Goal: Navigation & Orientation: Find specific page/section

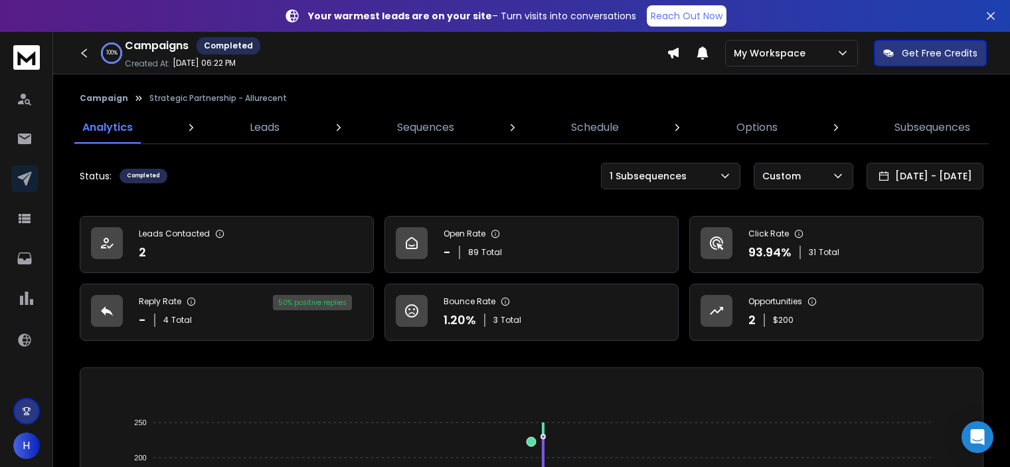
scroll to position [556, 0]
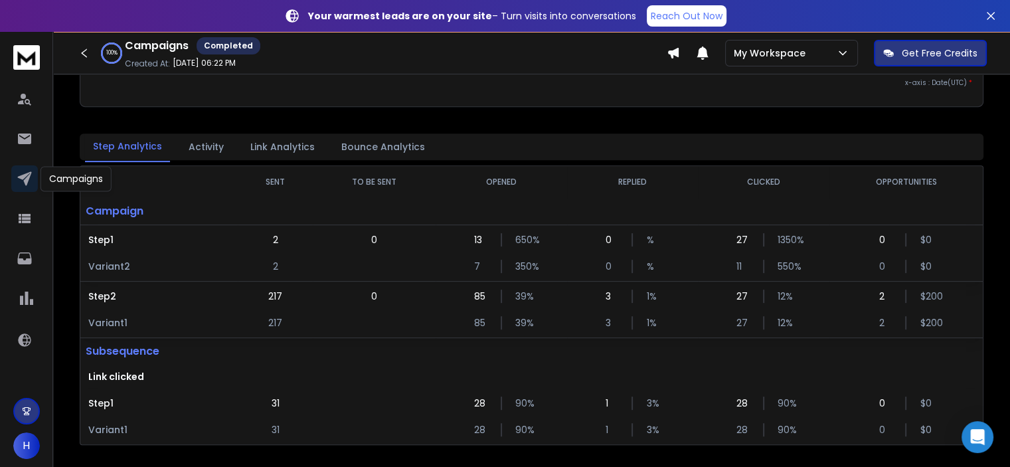
click at [34, 182] on link at bounding box center [24, 178] width 27 height 27
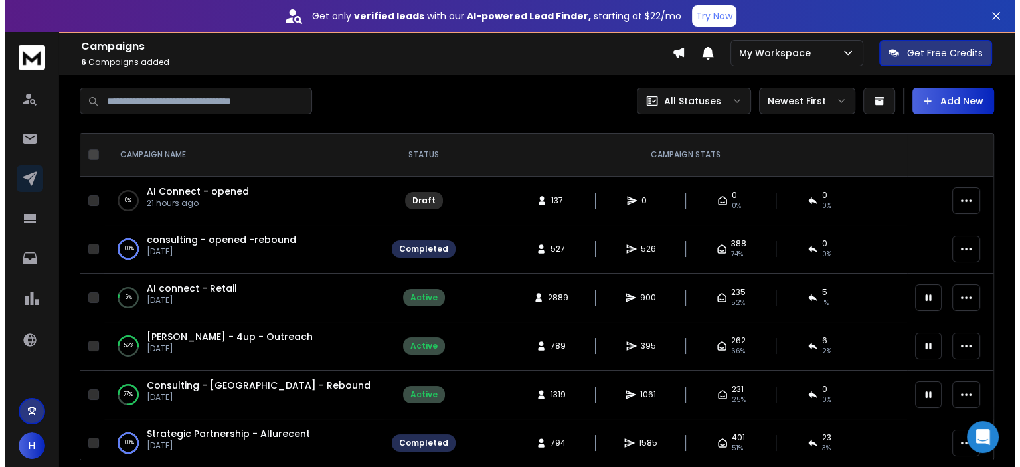
scroll to position [16, 0]
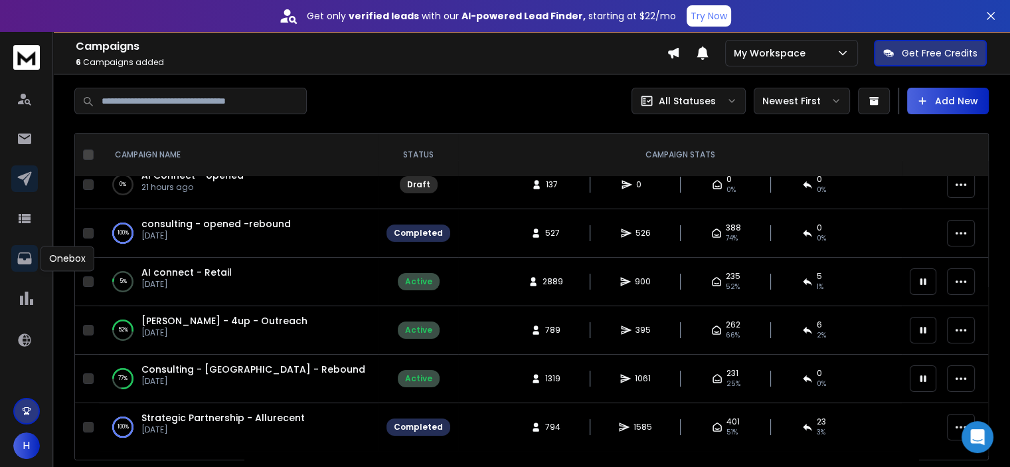
click at [15, 262] on link at bounding box center [24, 258] width 27 height 27
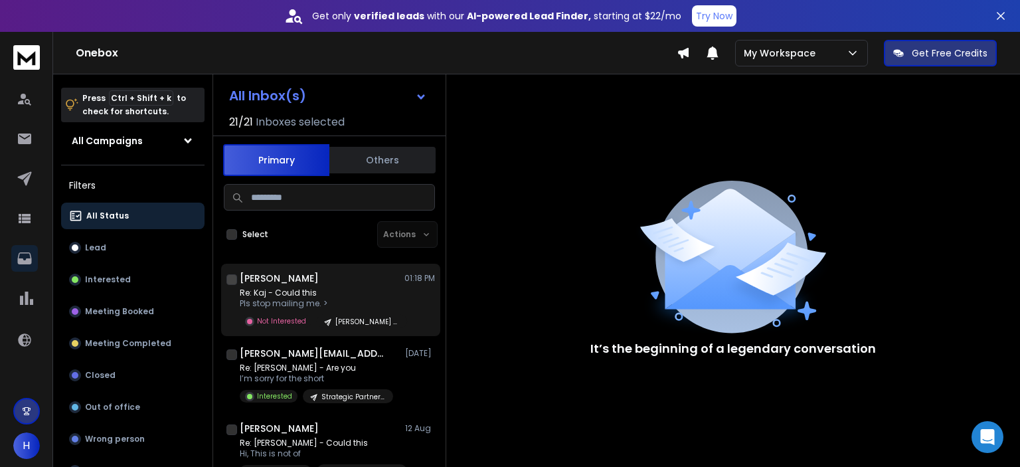
click at [299, 294] on p "Re: Kaj - Could this" at bounding box center [319, 293] width 159 height 11
